Goal: Task Accomplishment & Management: Use online tool/utility

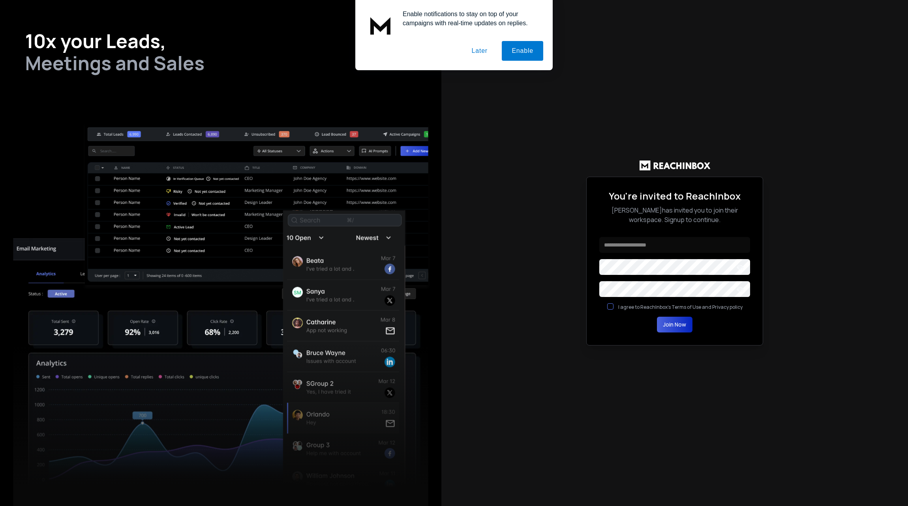
click at [740, 268] on icon at bounding box center [740, 268] width 6 height 6
click at [612, 308] on button "I agree to ReachInbox's Terms of Use and Privacy policy" at bounding box center [610, 307] width 6 height 6
click at [665, 327] on button "Join Now" at bounding box center [675, 325] width 36 height 16
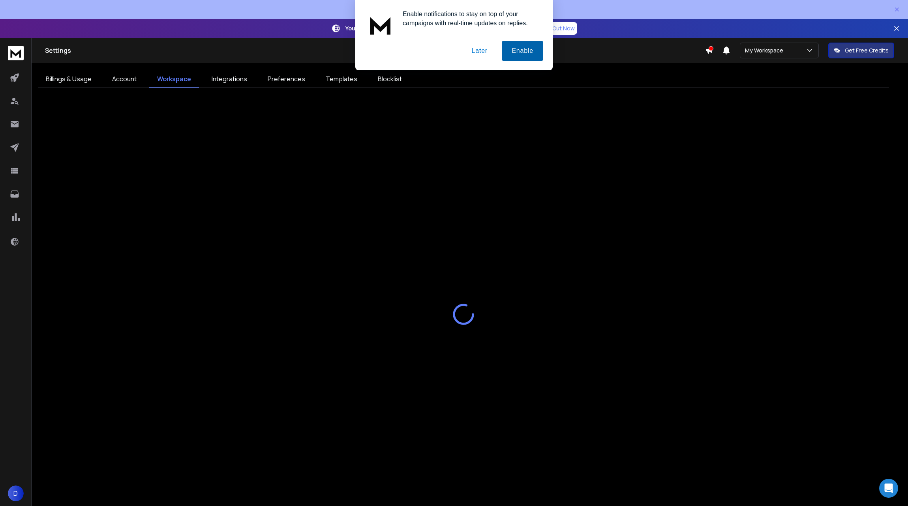
click at [518, 49] on button "Enable" at bounding box center [522, 51] width 41 height 20
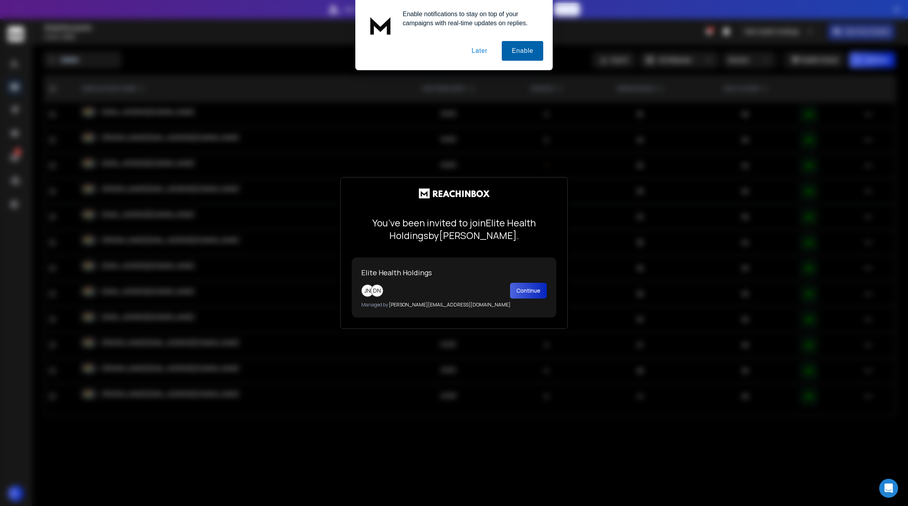
click at [524, 50] on button "Enable" at bounding box center [522, 51] width 41 height 20
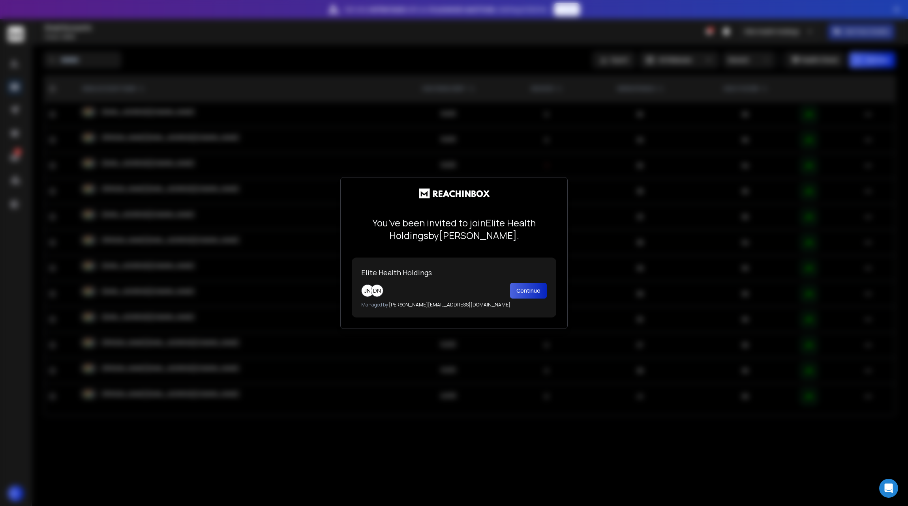
click at [527, 290] on button "Continue" at bounding box center [528, 291] width 37 height 16
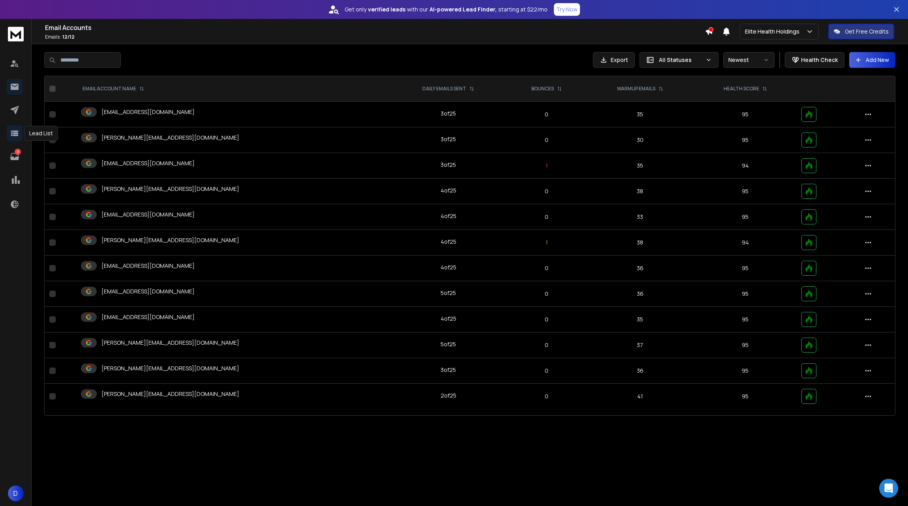
click at [14, 135] on icon at bounding box center [14, 134] width 7 height 6
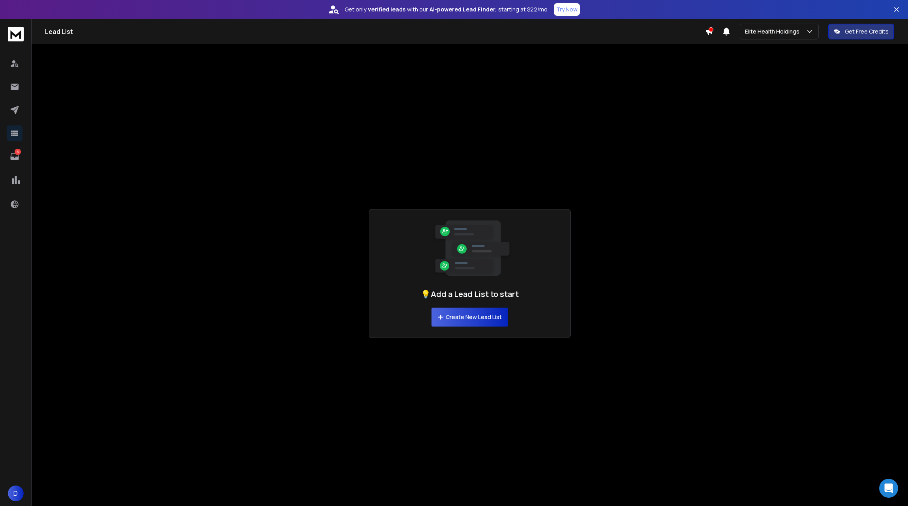
click at [897, 7] on icon at bounding box center [896, 9] width 5 height 5
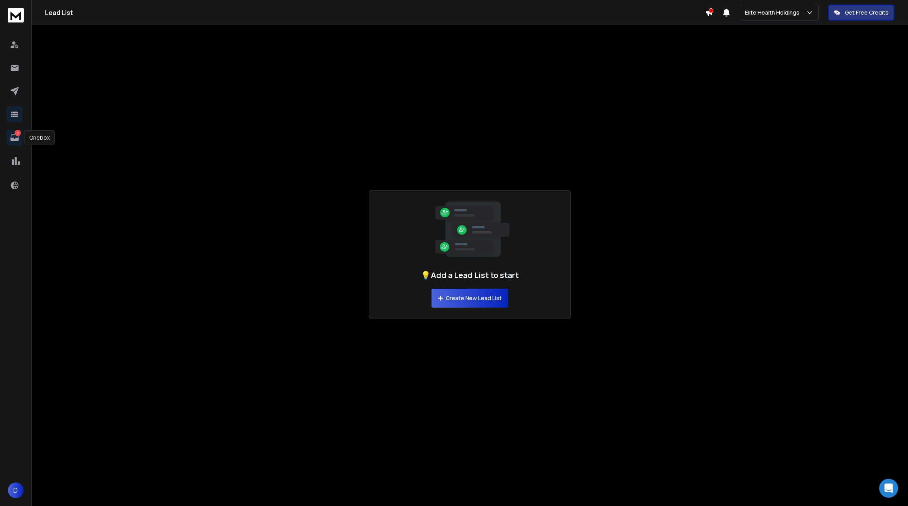
click at [14, 141] on icon at bounding box center [14, 137] width 8 height 7
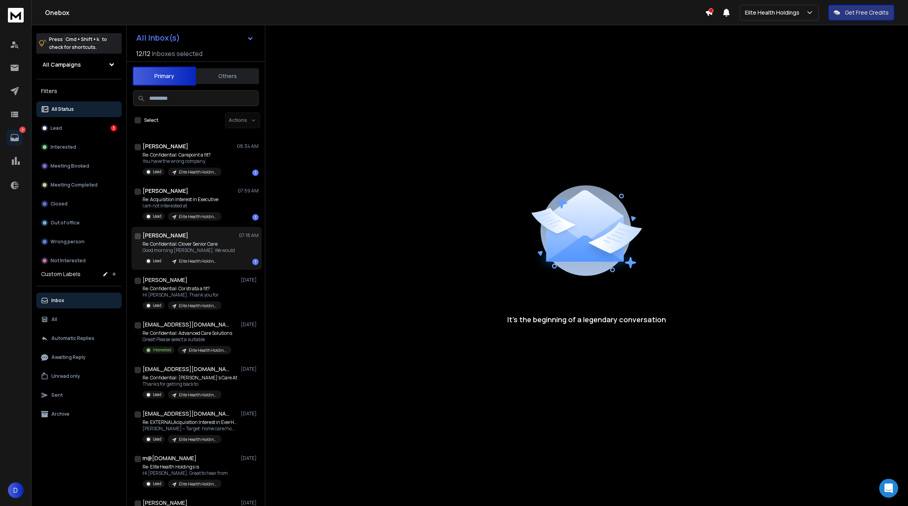
click at [137, 237] on button "button" at bounding box center [138, 236] width 6 height 6
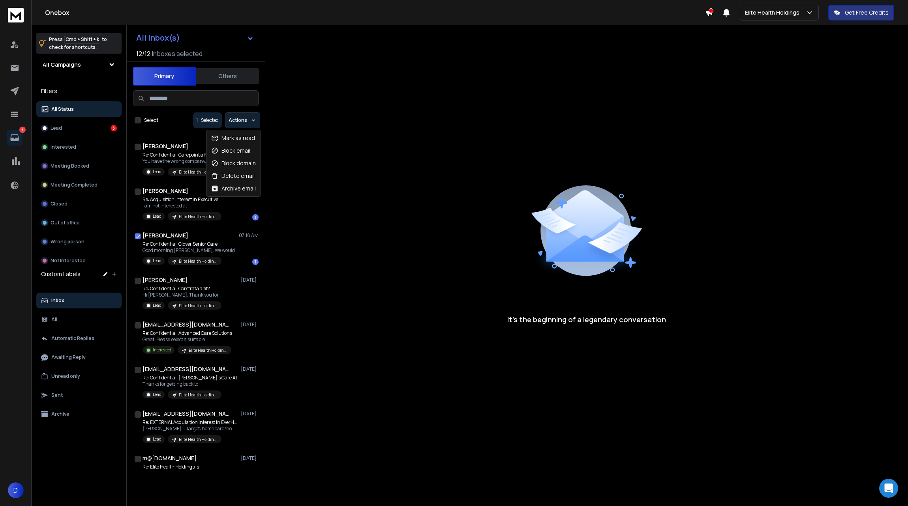
click at [243, 123] on p "Actions" at bounding box center [238, 120] width 19 height 6
click at [246, 120] on p "Actions" at bounding box center [238, 120] width 19 height 6
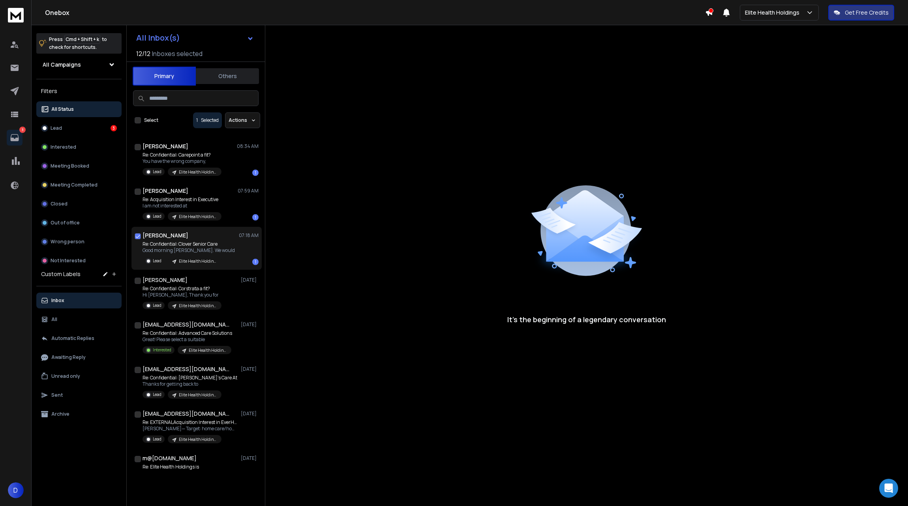
click at [139, 237] on button "button" at bounding box center [138, 236] width 6 height 6
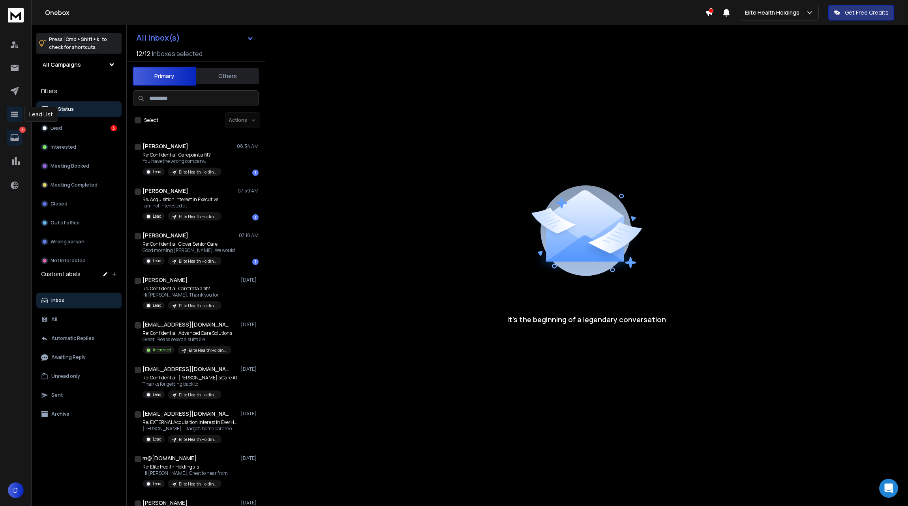
click at [15, 118] on icon at bounding box center [14, 114] width 9 height 9
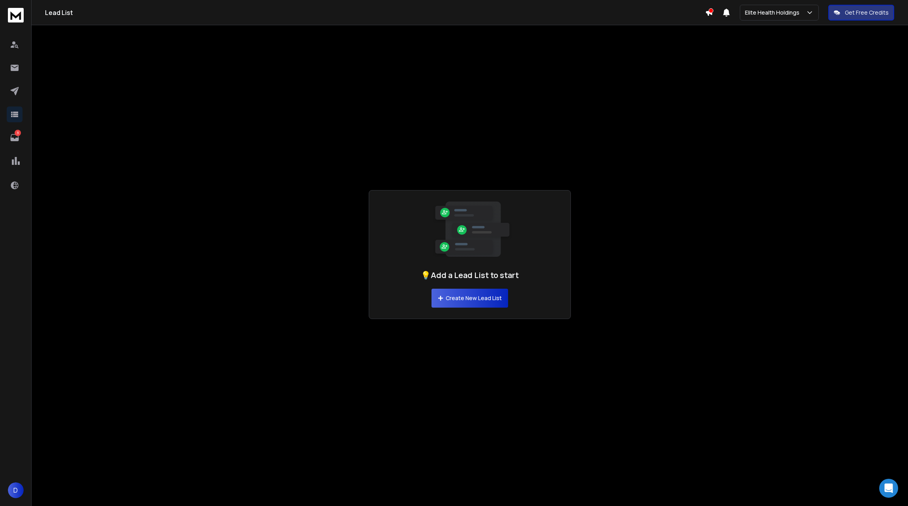
click at [480, 297] on button "Create New Lead List" at bounding box center [469, 298] width 77 height 19
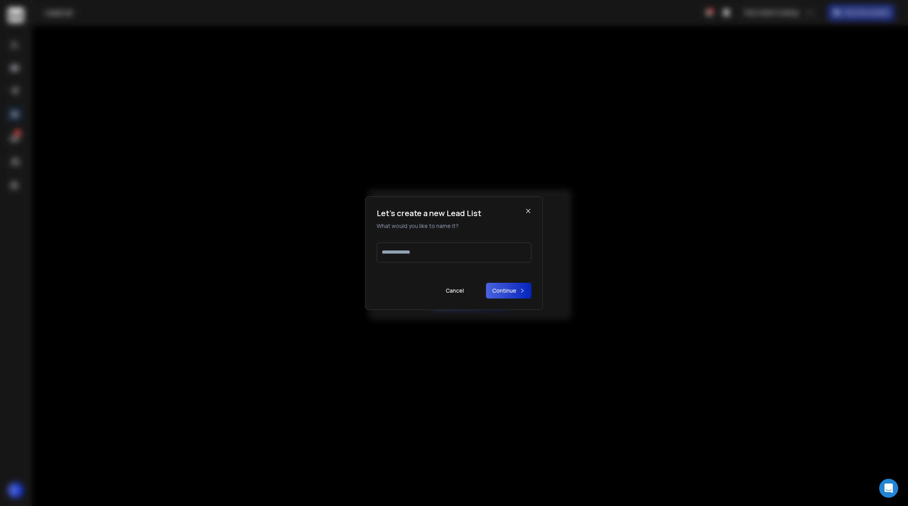
click at [471, 257] on input at bounding box center [454, 253] width 155 height 20
type input "**********"
click at [515, 298] on button "Continue" at bounding box center [508, 291] width 45 height 16
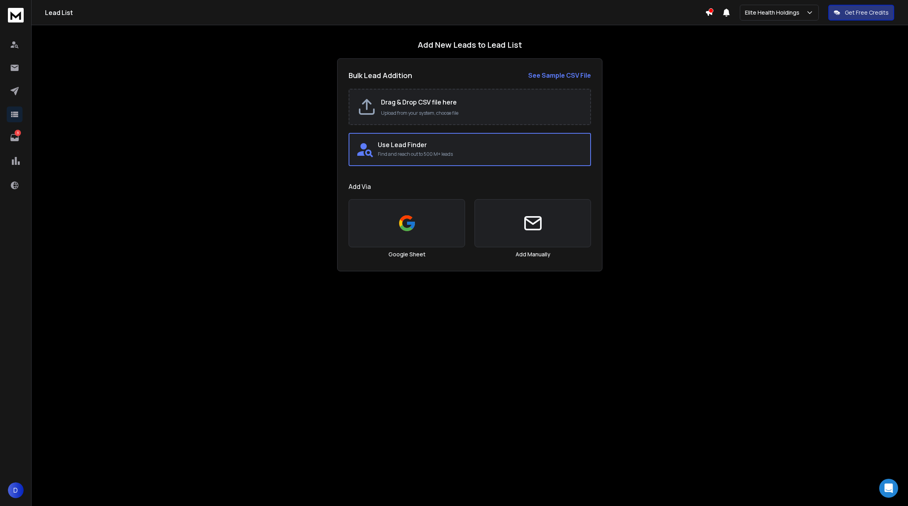
click at [473, 145] on h2 "Use Lead Finder" at bounding box center [481, 144] width 206 height 9
click at [537, 229] on icon at bounding box center [532, 223] width 19 height 19
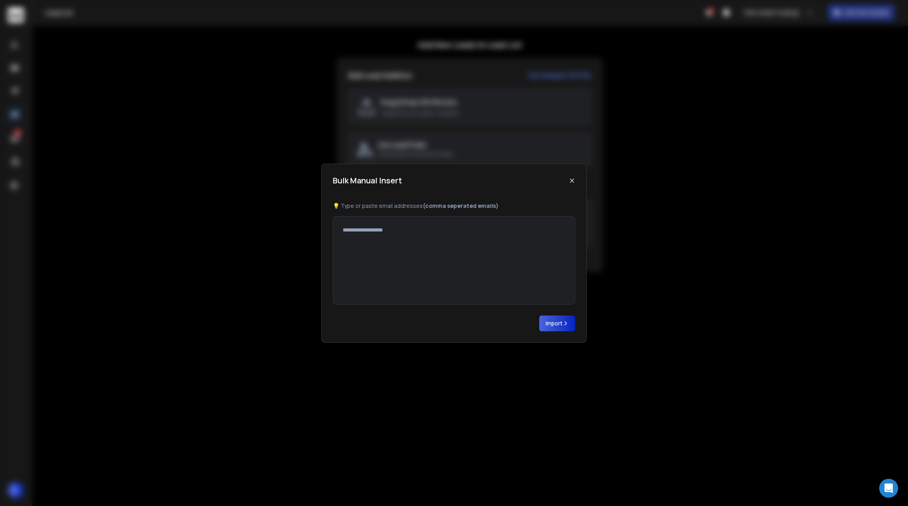
click at [570, 180] on icon at bounding box center [572, 181] width 6 height 6
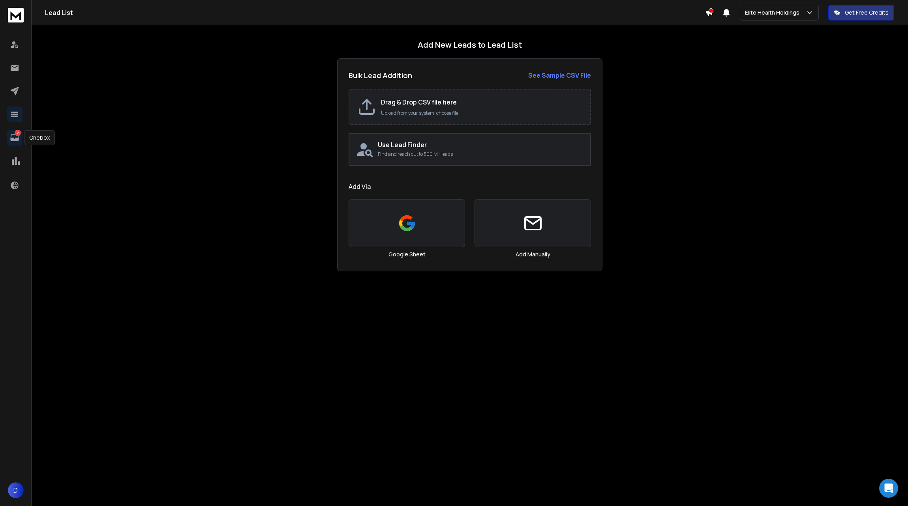
click at [17, 139] on icon at bounding box center [14, 137] width 8 height 7
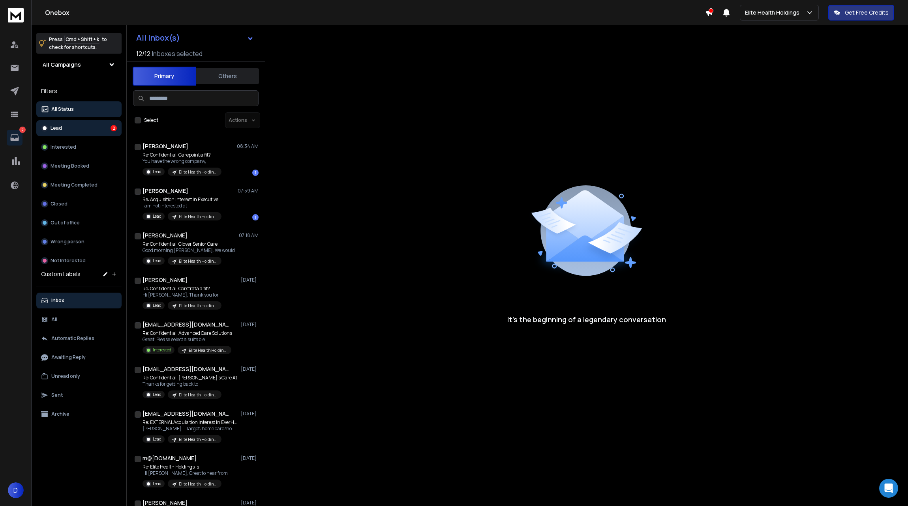
click at [80, 133] on button "Lead 2" at bounding box center [78, 128] width 85 height 16
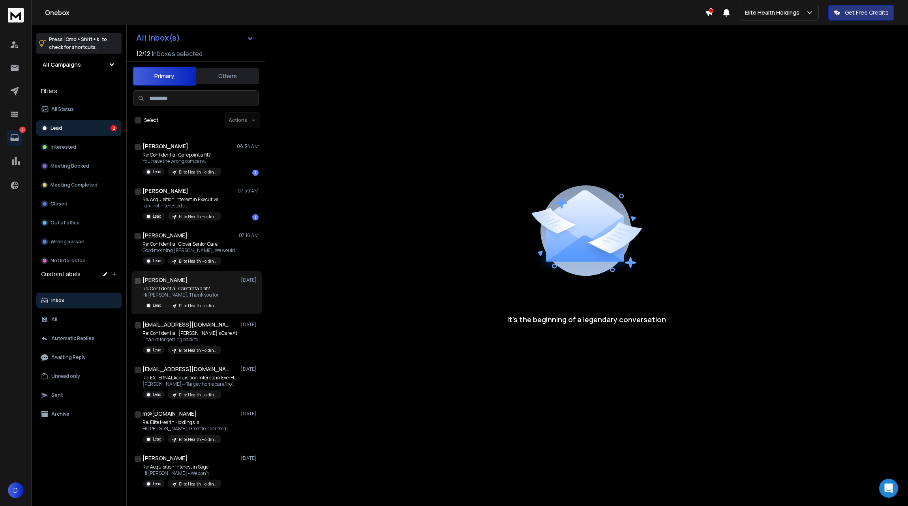
scroll to position [34, 0]
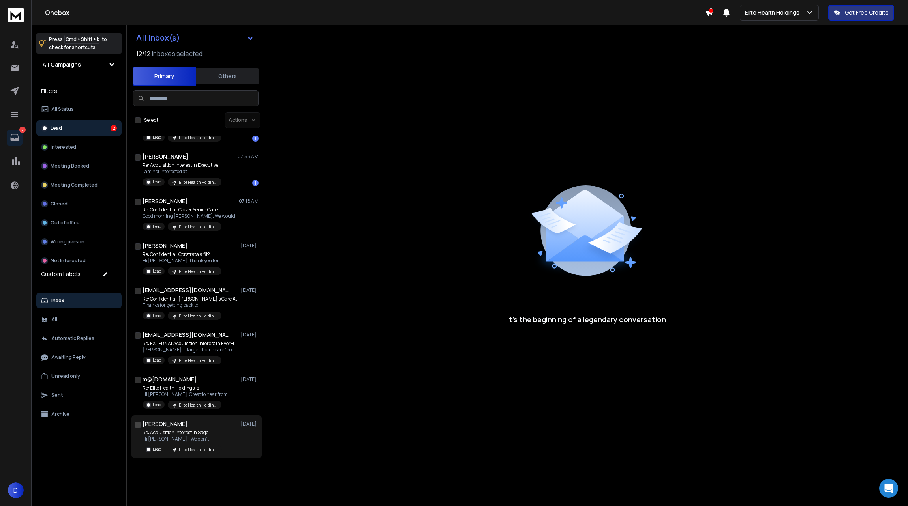
click at [207, 435] on p "Re: Acquisition Interest in Sage" at bounding box center [181, 433] width 79 height 6
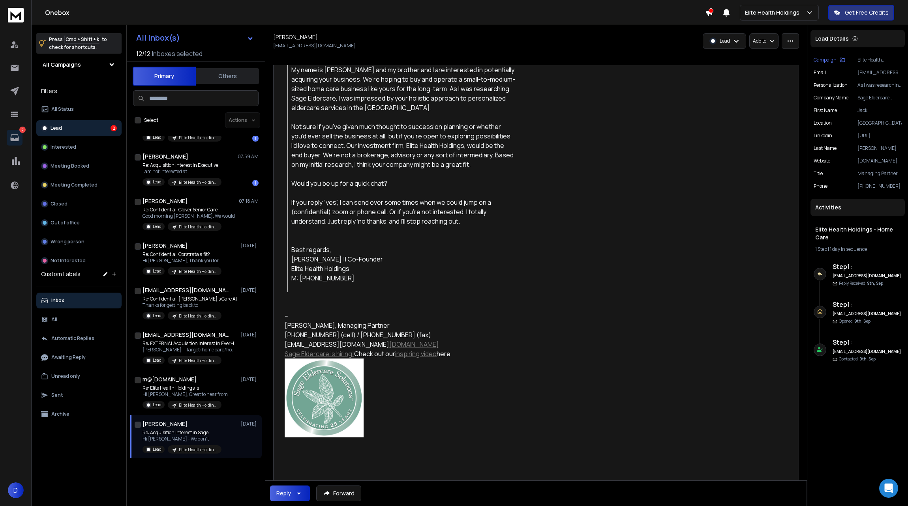
scroll to position [231, 0]
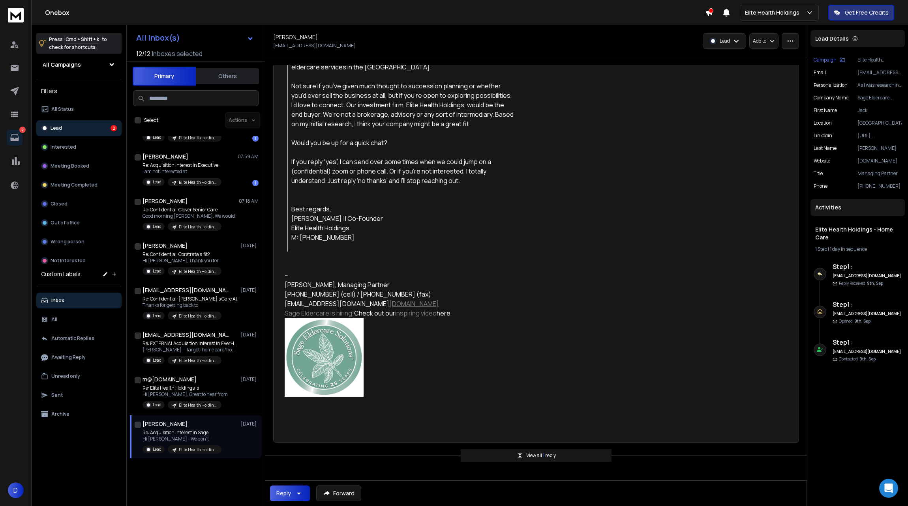
click at [301, 490] on icon "button" at bounding box center [298, 493] width 9 height 9
click at [294, 455] on p "Reply" at bounding box center [290, 458] width 15 height 8
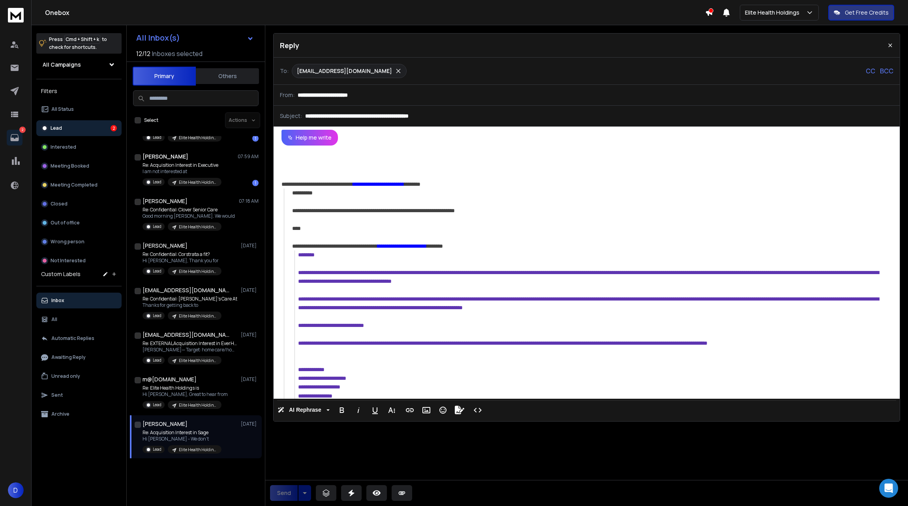
click at [890, 46] on icon at bounding box center [890, 45] width 6 height 6
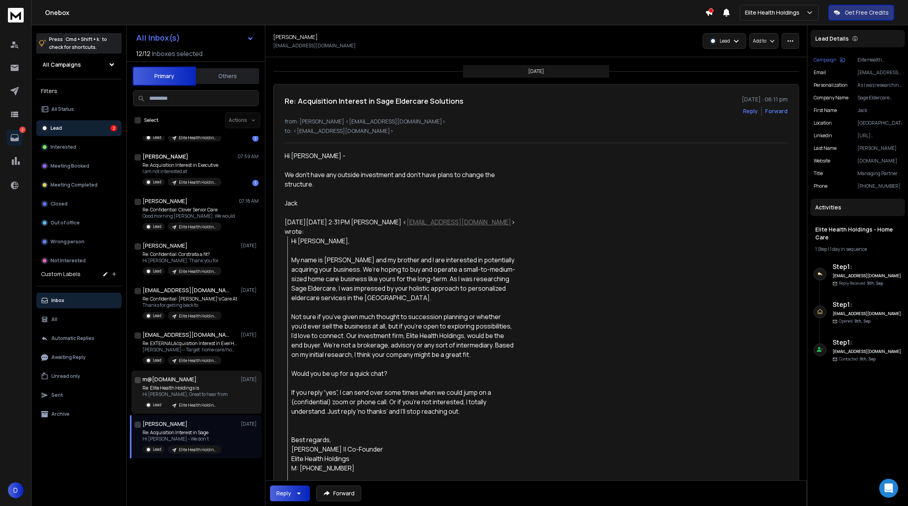
click at [214, 391] on p "Re: Elite Health Holdings is" at bounding box center [184, 388] width 85 height 6
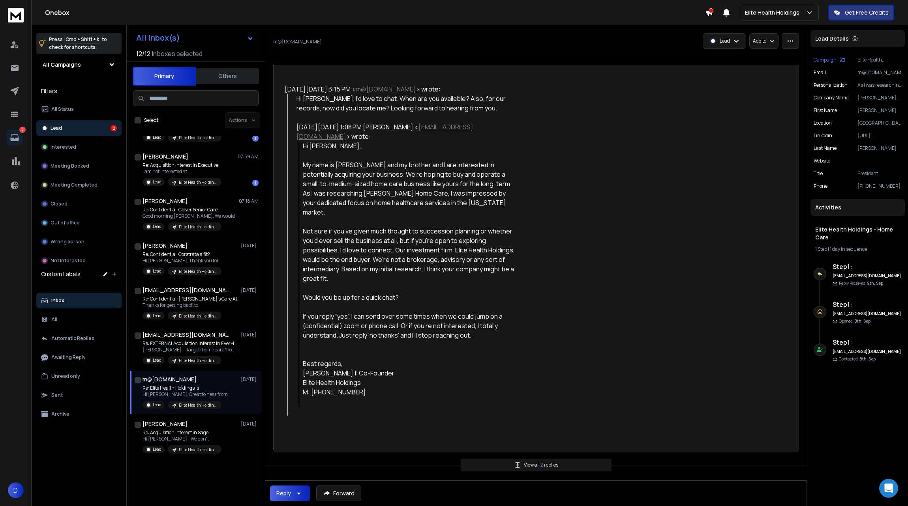
scroll to position [20, 0]
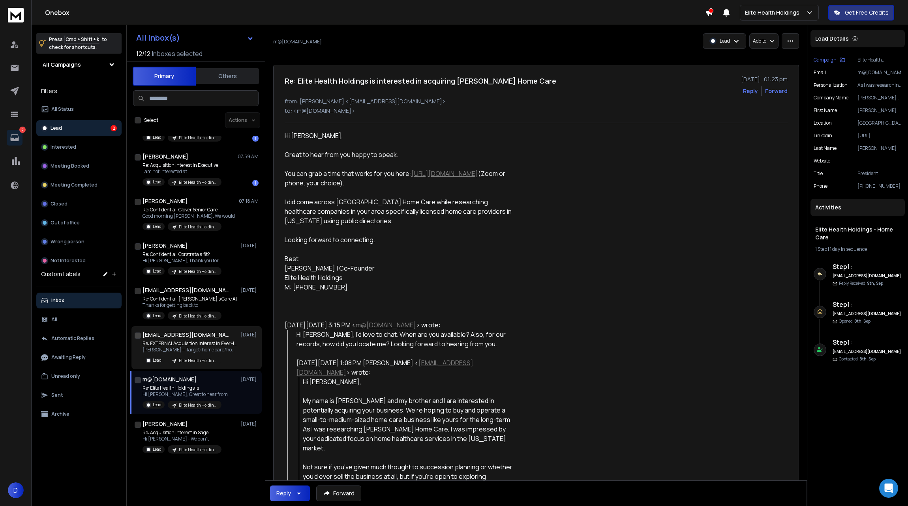
click at [216, 345] on p "Re: EXTERNALAcquisition Interest in EverHome" at bounding box center [189, 344] width 95 height 6
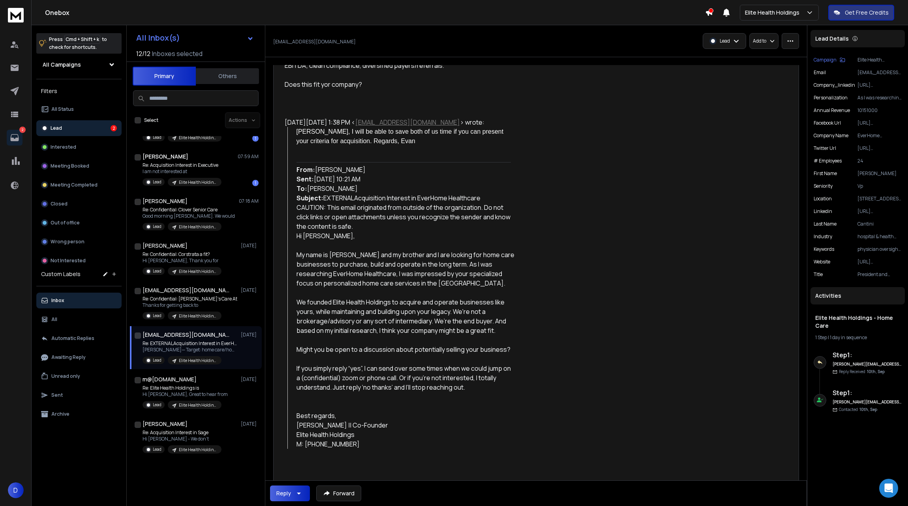
scroll to position [161, 0]
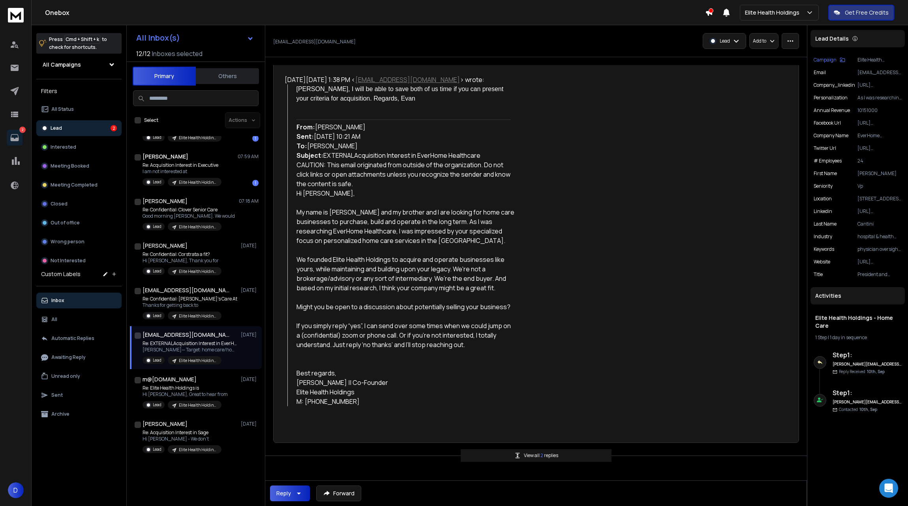
click at [533, 455] on p "View all 2 replies" at bounding box center [541, 456] width 34 height 6
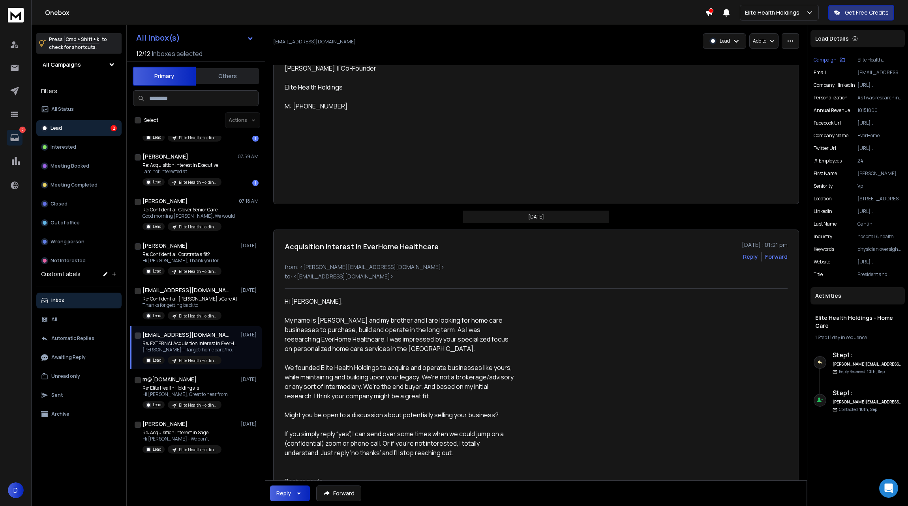
scroll to position [1310, 0]
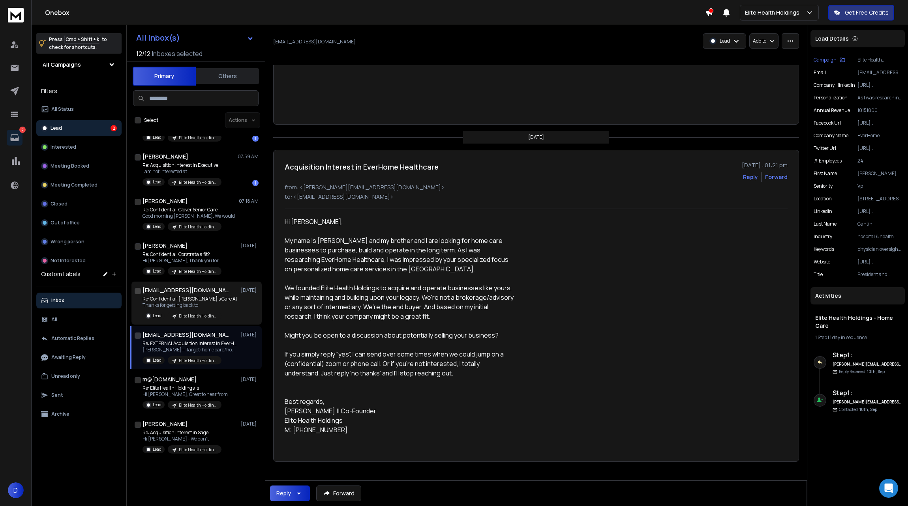
click at [214, 307] on p "Thanks for getting back to" at bounding box center [189, 305] width 95 height 6
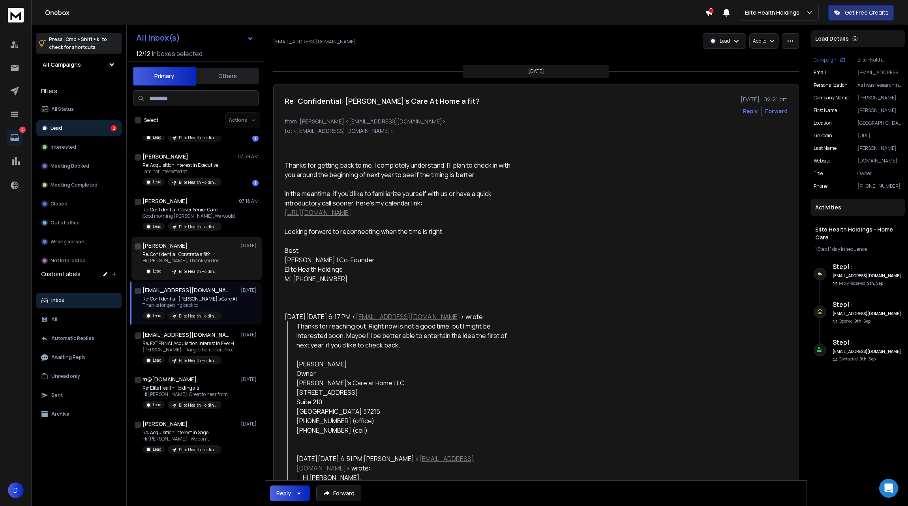
click at [211, 252] on p "Re: Confidential: Corstrata a fit?" at bounding box center [181, 254] width 79 height 6
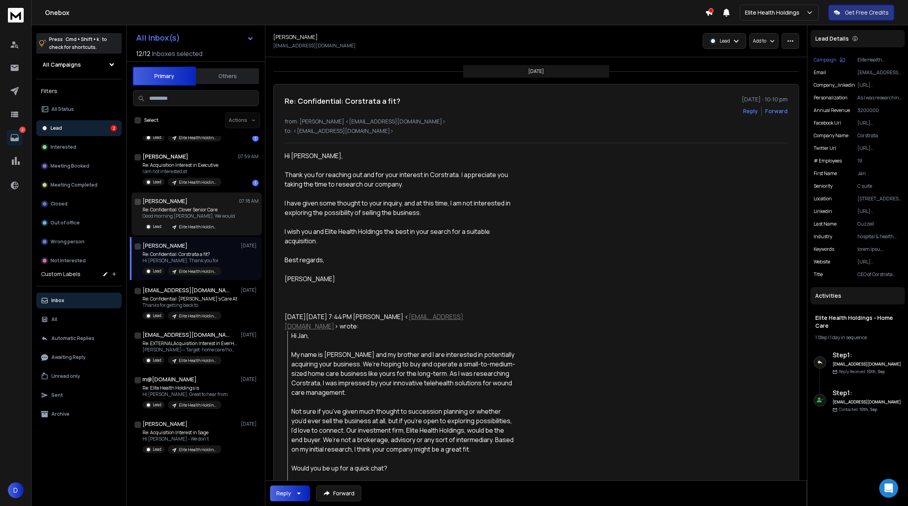
click at [210, 208] on p "Re: Confidential: Clover Senior Care" at bounding box center [188, 210] width 92 height 6
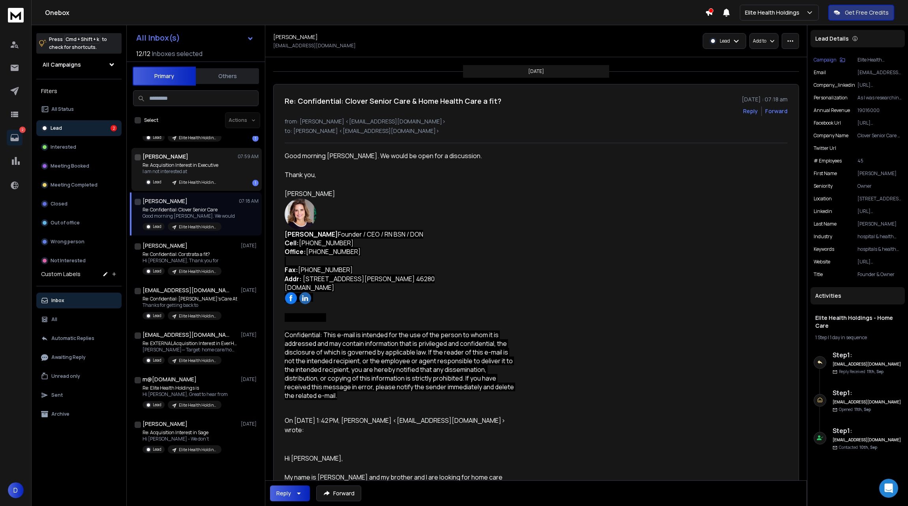
scroll to position [0, 0]
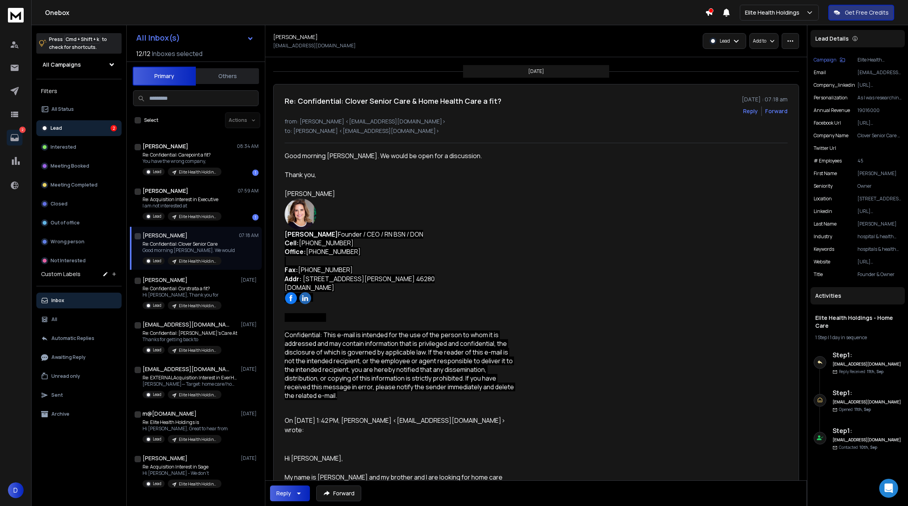
click at [326, 287] on font "[DOMAIN_NAME]" at bounding box center [310, 287] width 50 height 9
